Goal: Task Accomplishment & Management: Manage account settings

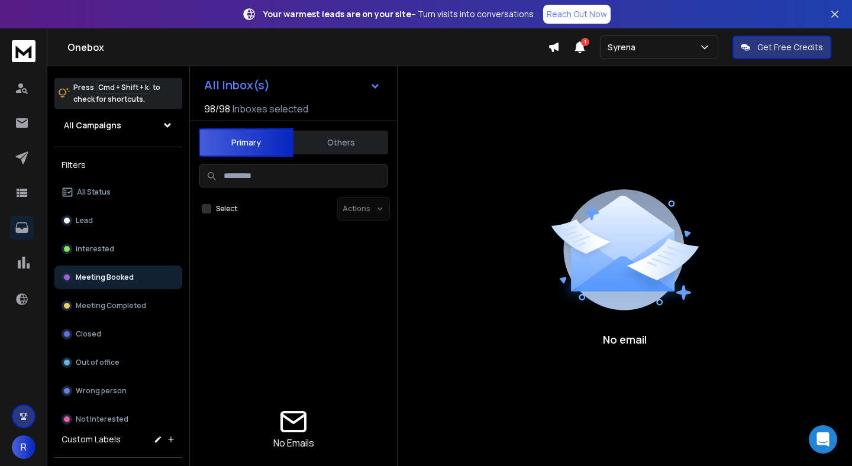
scroll to position [11, 0]
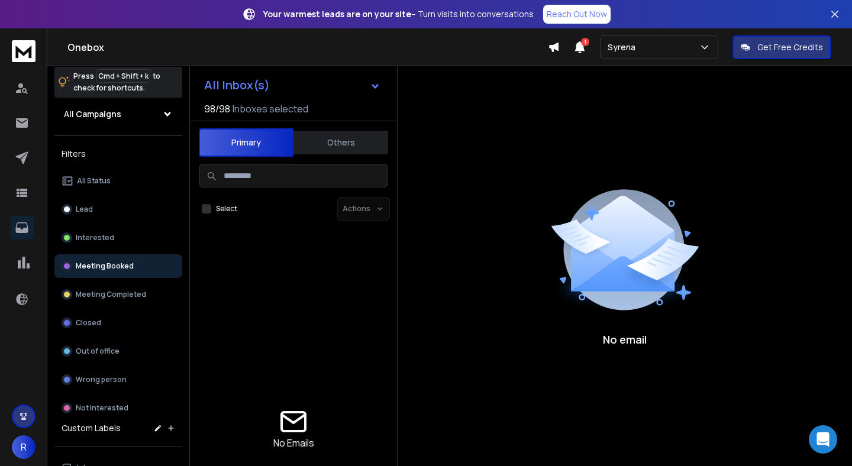
click at [81, 169] on div "Press Cmd + Shift + k to check for shortcuts. All Campaigns All Campaigns Filte…" at bounding box center [118, 299] width 142 height 466
click at [80, 179] on p "All Status" at bounding box center [94, 180] width 34 height 9
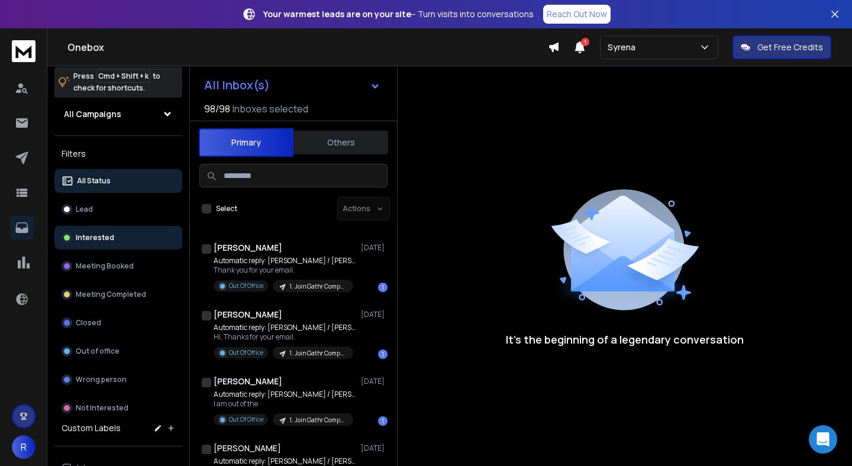
click at [93, 242] on p "Interested" at bounding box center [95, 237] width 38 height 9
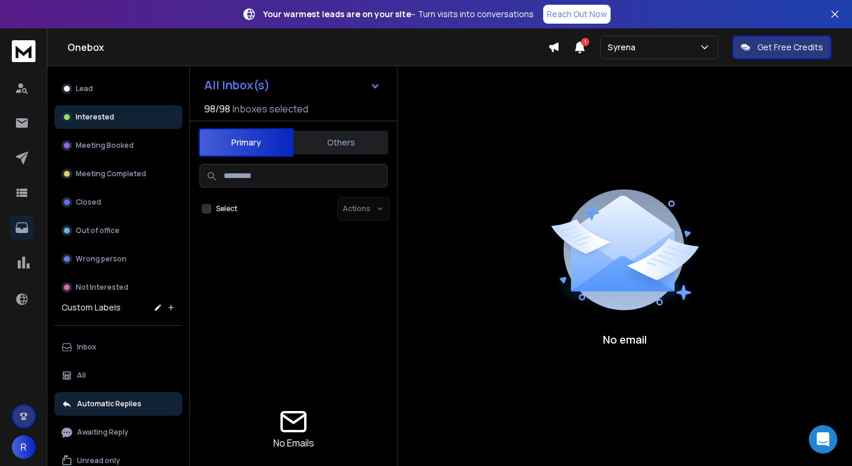
scroll to position [137, 0]
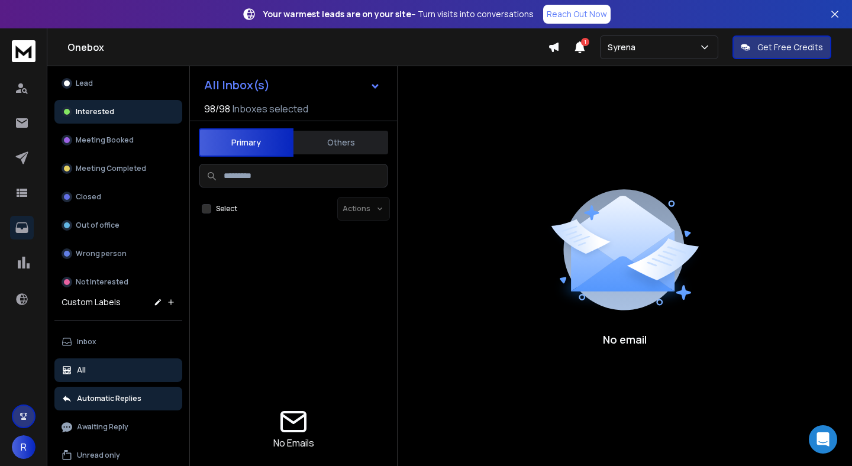
click at [86, 371] on button "All" at bounding box center [118, 371] width 128 height 24
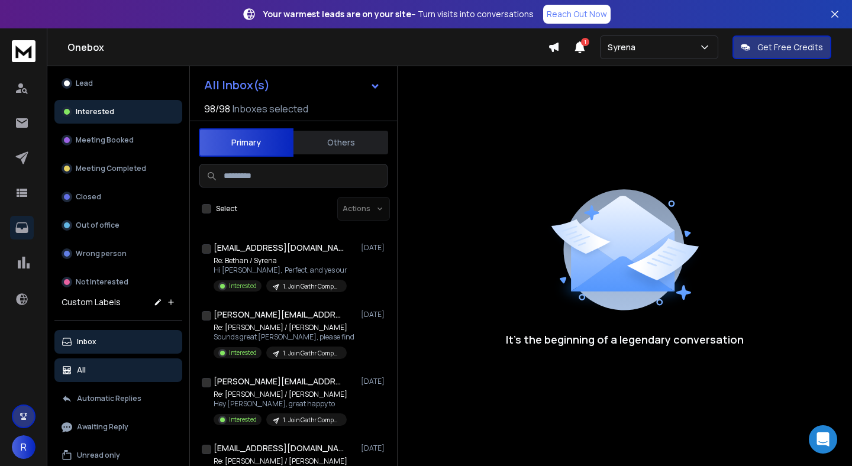
click at [90, 344] on p "Inbox" at bounding box center [87, 341] width 20 height 9
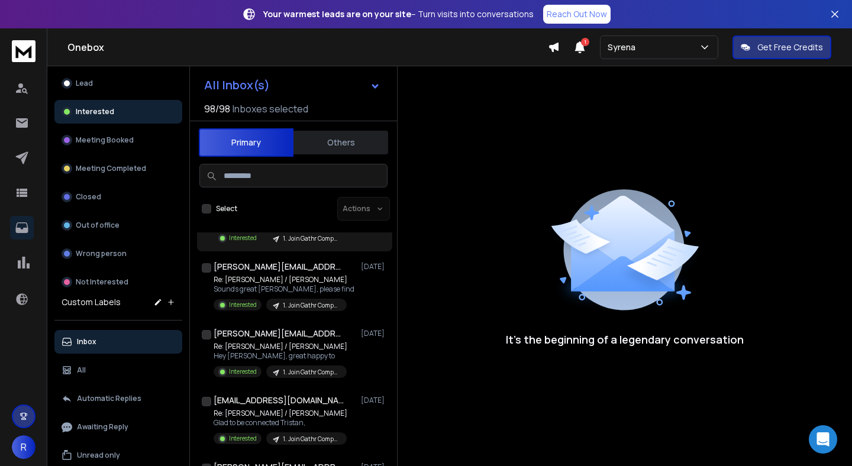
scroll to position [115, 0]
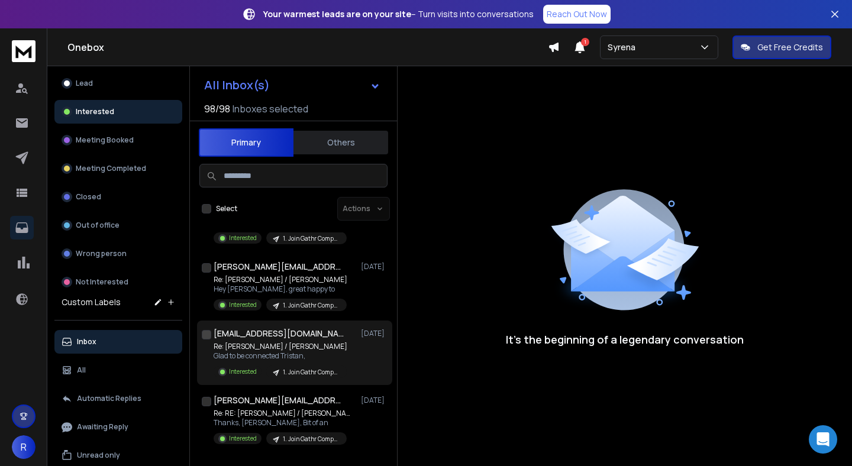
click at [304, 339] on h1 "[EMAIL_ADDRESS][DOMAIN_NAME]" at bounding box center [279, 334] width 130 height 12
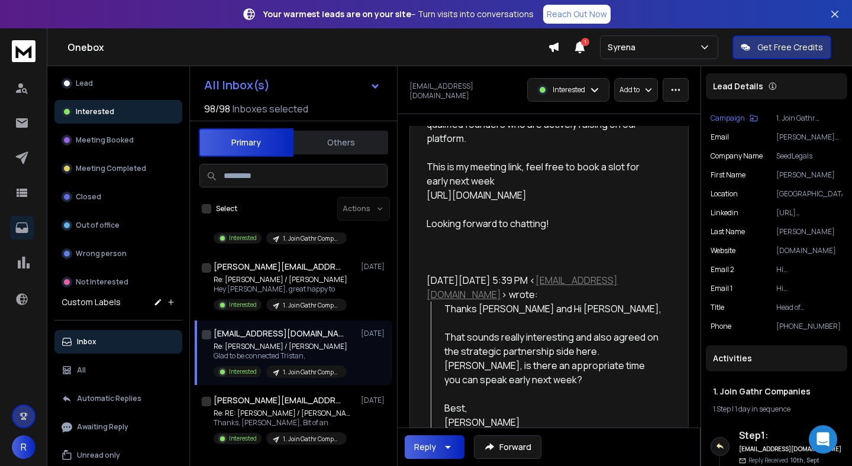
scroll to position [121, 0]
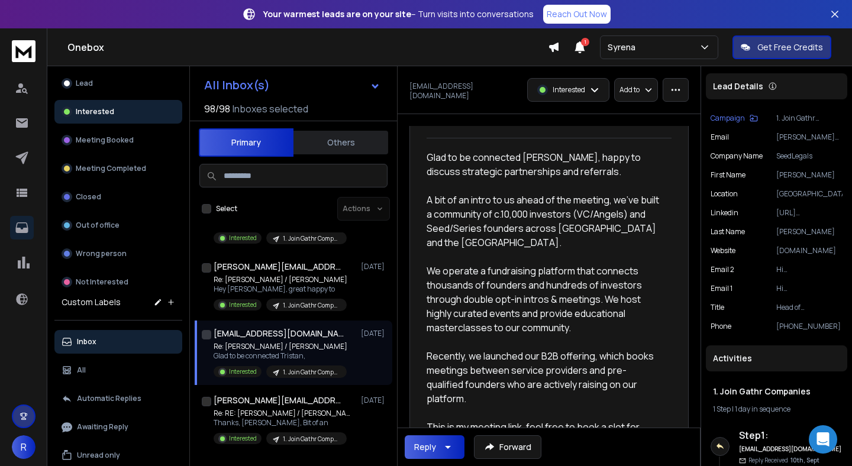
click at [689, 83] on button "button" at bounding box center [676, 90] width 26 height 24
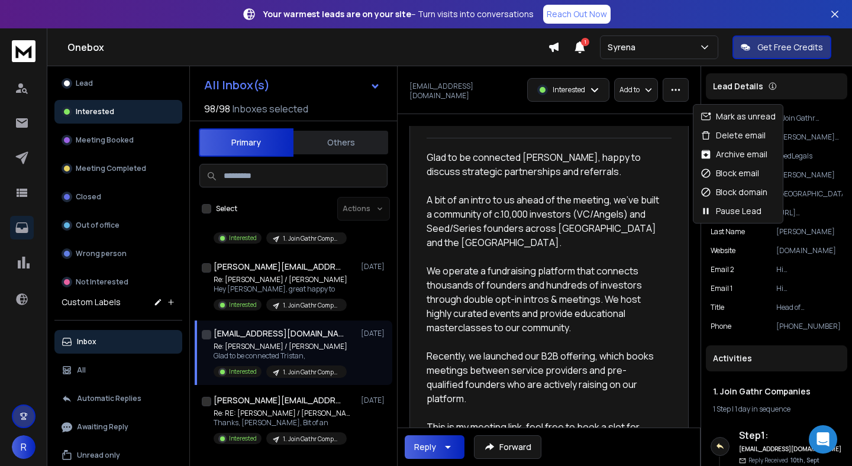
click at [681, 88] on icon "button" at bounding box center [676, 90] width 11 height 11
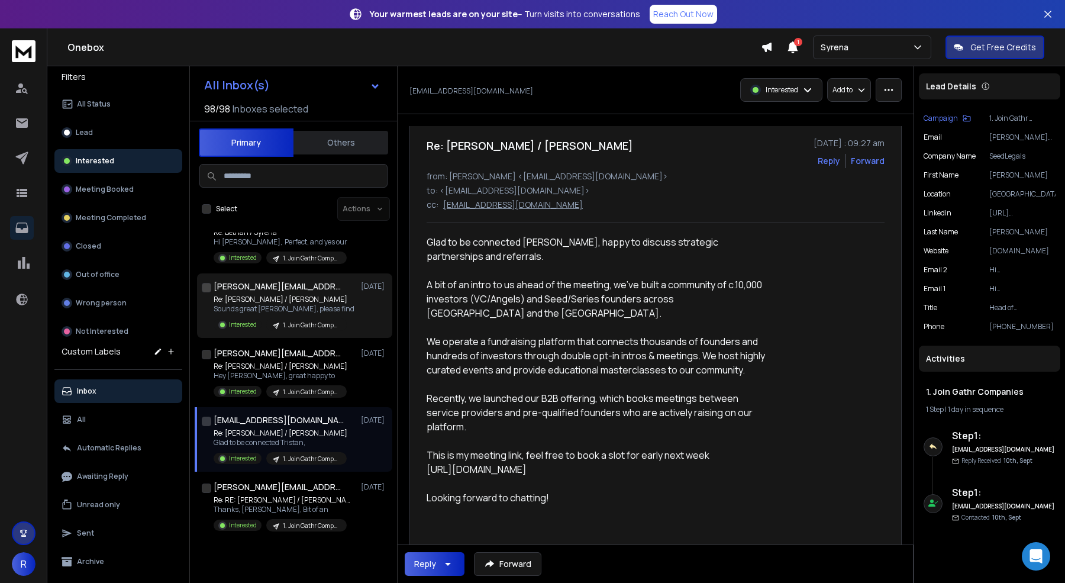
scroll to position [28, 0]
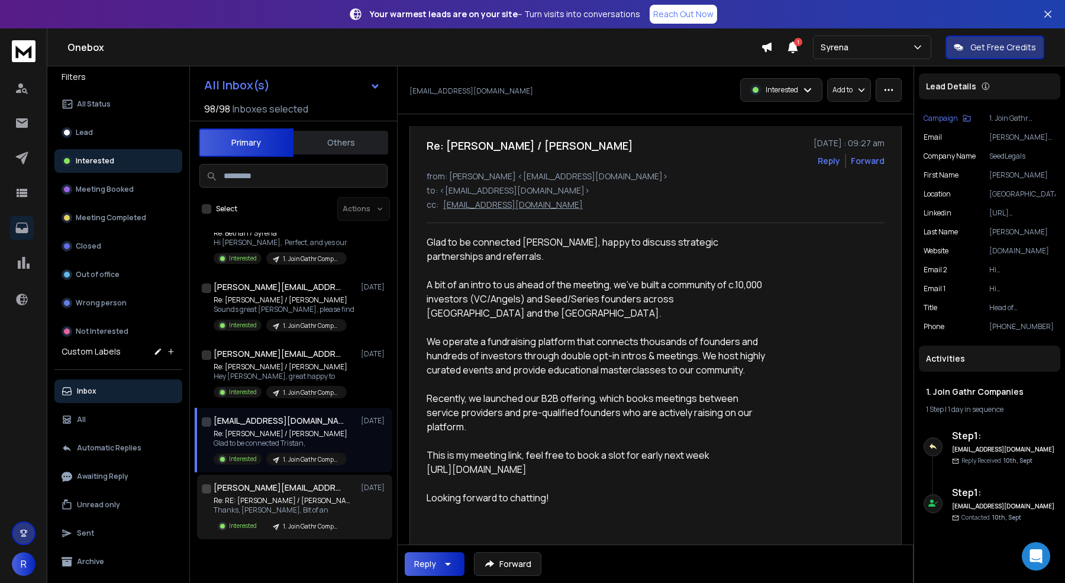
click at [298, 466] on p "Re: RE: [PERSON_NAME] / [PERSON_NAME]" at bounding box center [285, 500] width 142 height 9
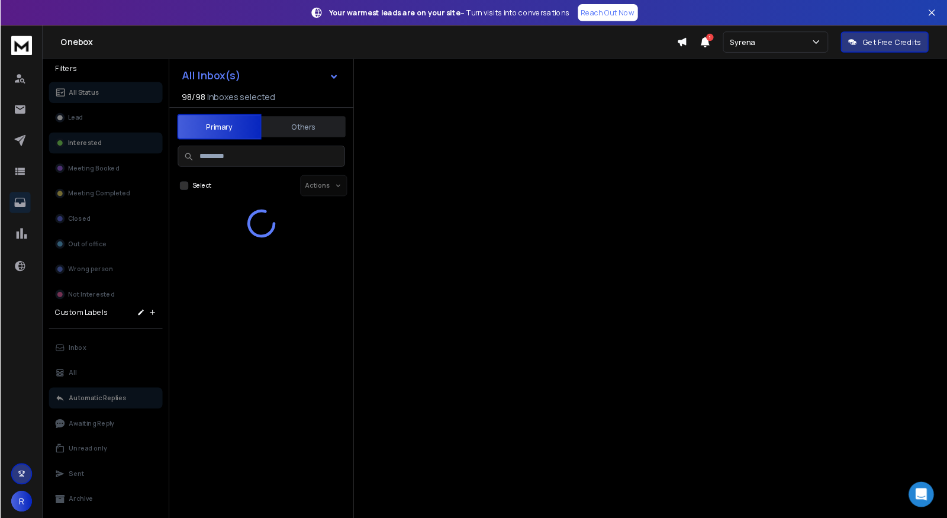
scroll to position [0, 0]
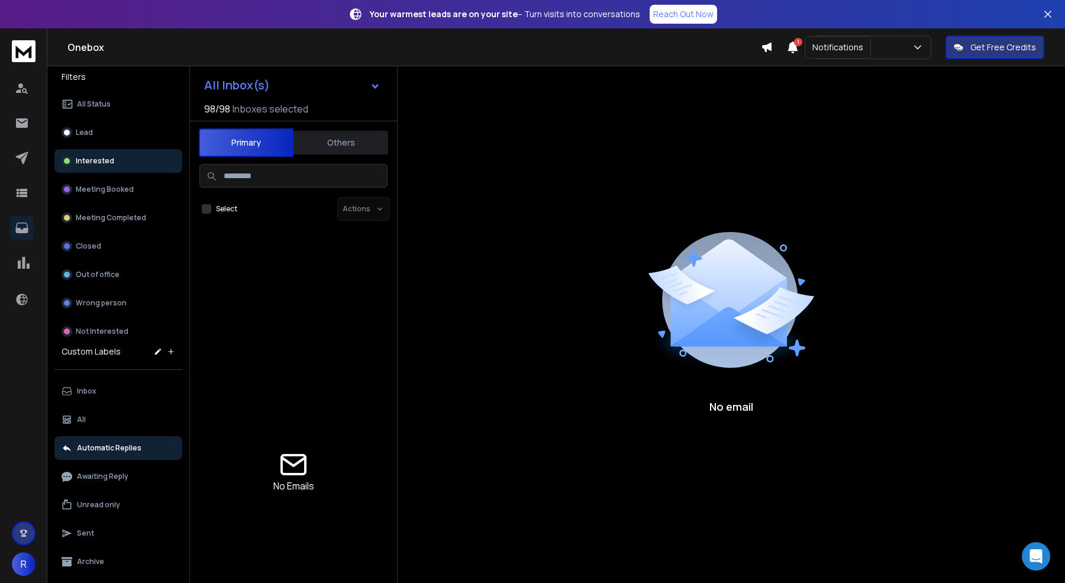
click at [793, 44] on icon at bounding box center [793, 47] width 12 height 12
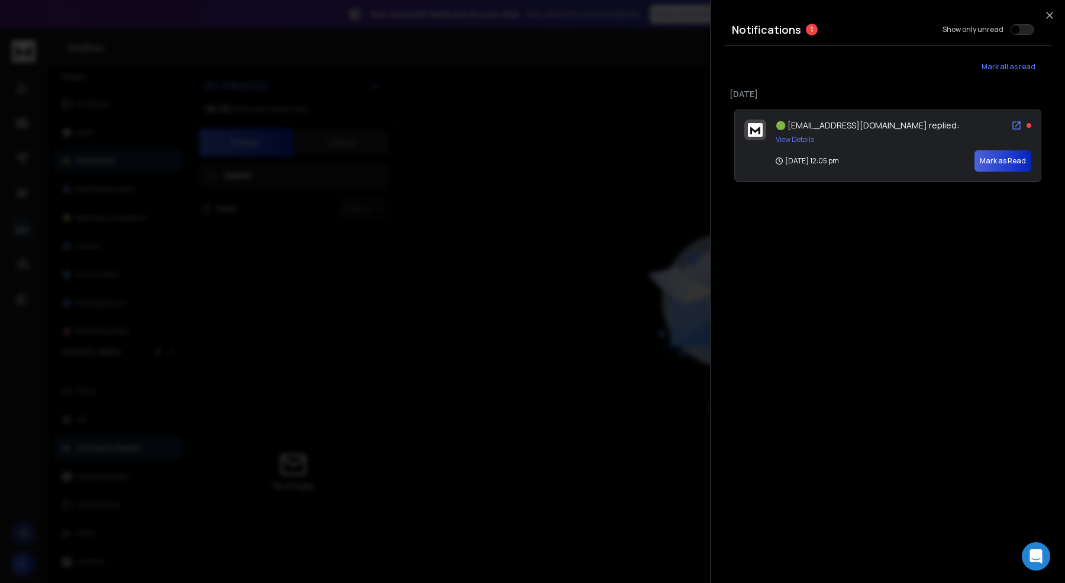
click at [852, 146] on div "🟢 [PERSON_NAME][EMAIL_ADDRESS][DOMAIN_NAME] replied: View Details [DATE] 12:05 …" at bounding box center [904, 146] width 256 height 52
click at [798, 136] on div "View Details" at bounding box center [795, 139] width 38 height 9
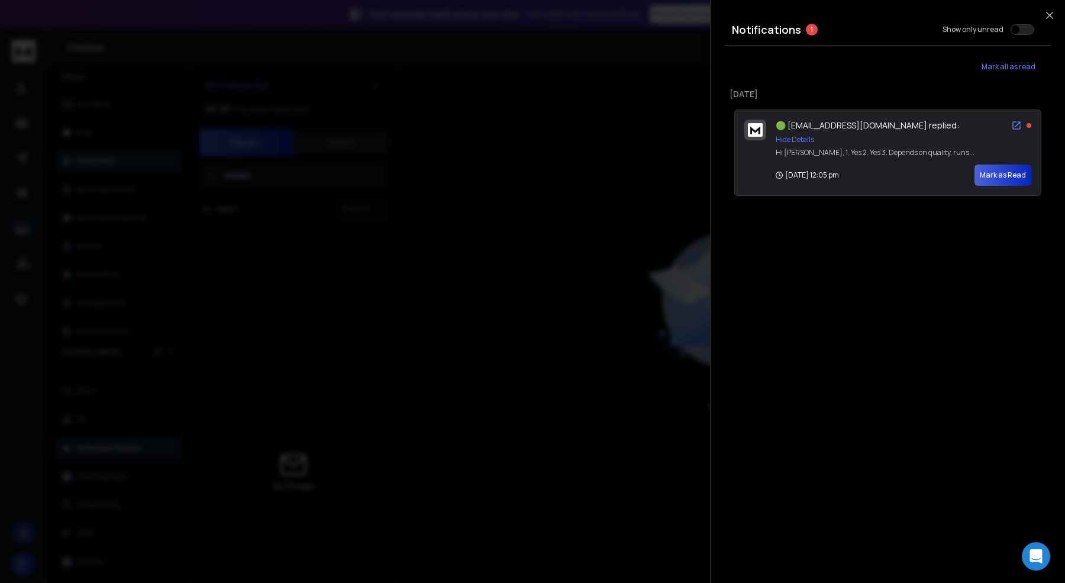
click at [852, 178] on button "Mark as Read" at bounding box center [1003, 175] width 57 height 21
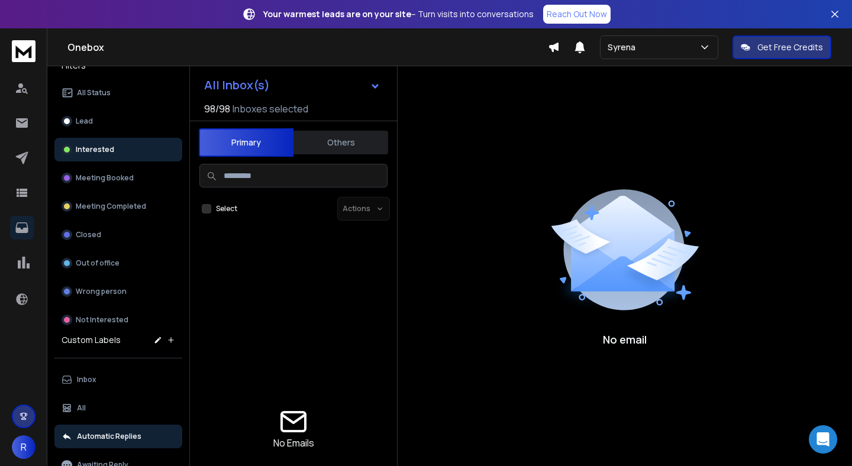
scroll to position [100, 0]
click at [404, 41] on h1 "Onebox" at bounding box center [307, 47] width 481 height 14
click at [834, 15] on icon at bounding box center [835, 14] width 7 height 7
